Goal: Check status

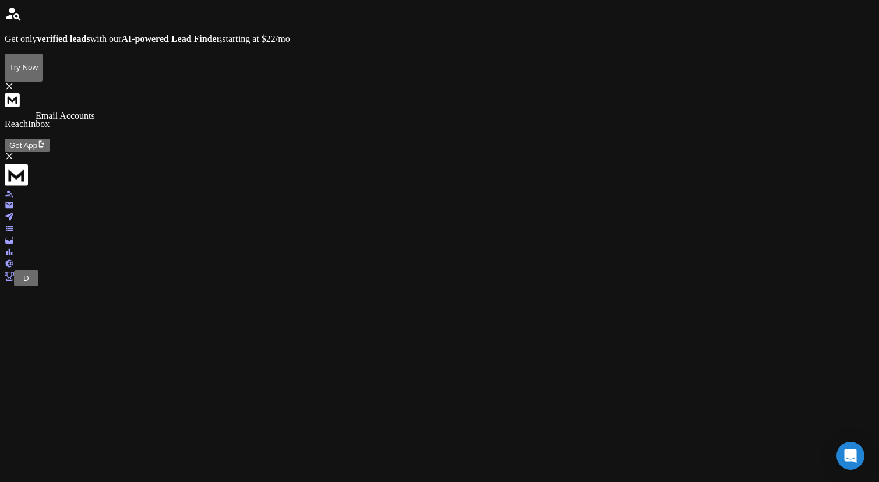
click at [13, 202] on icon at bounding box center [9, 205] width 8 height 6
click at [14, 212] on icon at bounding box center [9, 216] width 9 height 9
click at [761, 202] on div "Open" at bounding box center [763, 196] width 87 height 12
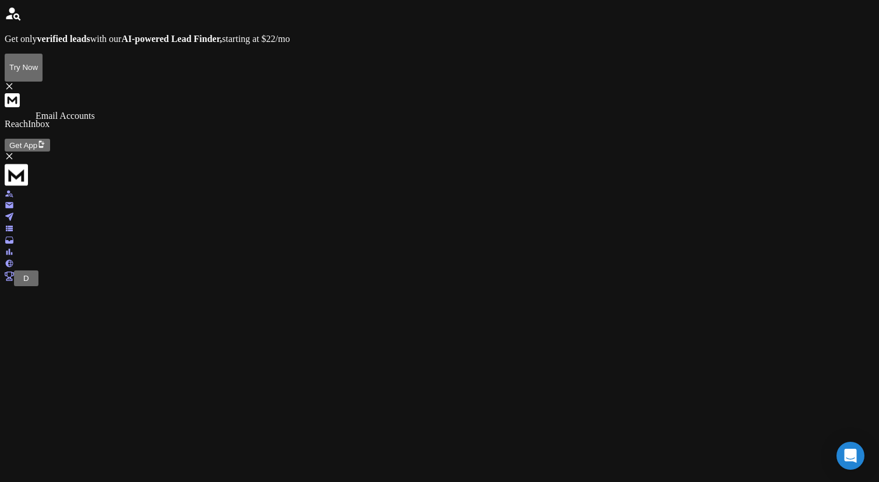
click at [14, 202] on link at bounding box center [9, 207] width 9 height 10
click at [14, 213] on link at bounding box center [9, 218] width 9 height 10
